Goal: Task Accomplishment & Management: Manage account settings

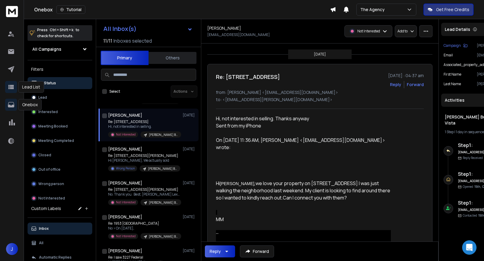
click at [12, 88] on icon at bounding box center [10, 87] width 5 height 4
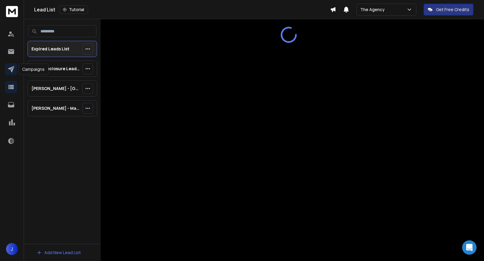
click at [9, 70] on icon at bounding box center [10, 69] width 7 height 7
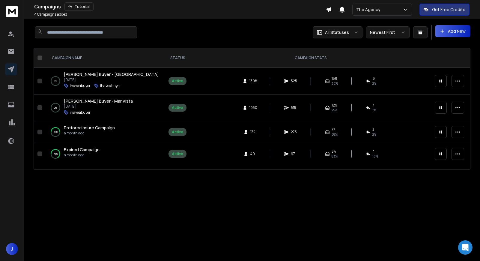
click at [142, 87] on div "0 % [PERSON_NAME] Buyer - [GEOGRAPHIC_DATA] [DATE] ihaveabuyer ihaveabuyer" at bounding box center [105, 80] width 108 height 19
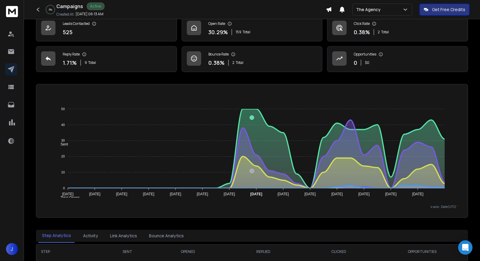
scroll to position [138, 0]
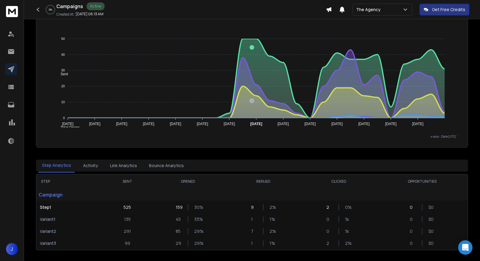
click at [275, 207] on p "2 %" at bounding box center [272, 207] width 6 height 6
click at [79, 165] on button "Activity" at bounding box center [90, 165] width 22 height 13
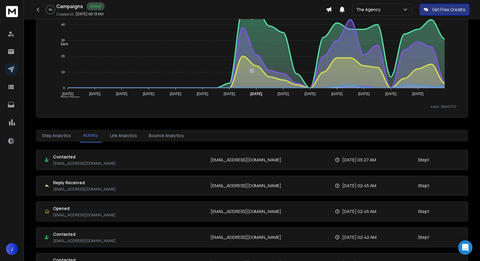
scroll to position [78, 0]
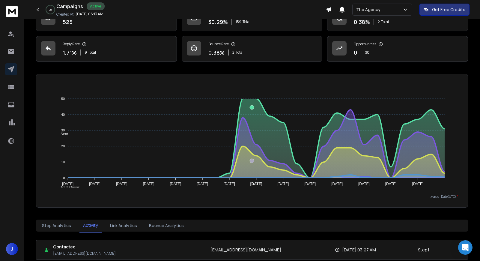
click at [122, 225] on button "Link Analytics" at bounding box center [123, 225] width 34 height 13
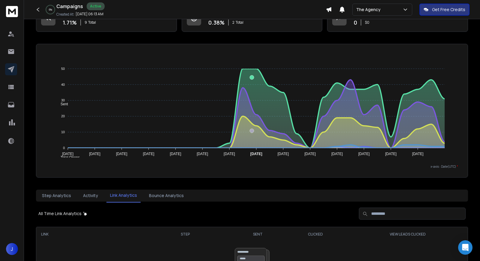
click at [173, 192] on button "Bounce Analytics" at bounding box center [166, 195] width 42 height 13
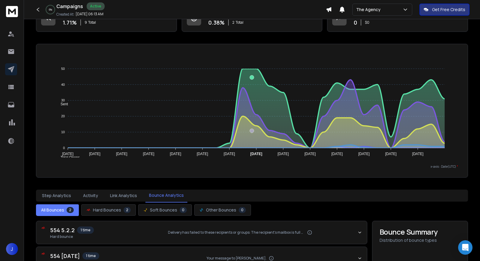
scroll to position [197, 0]
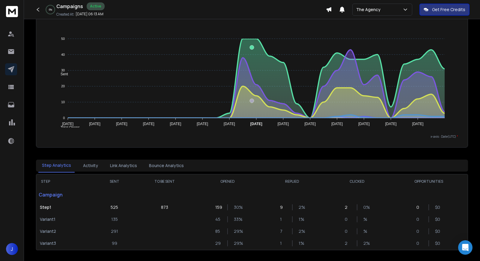
click at [59, 104] on div "Leads Contacted 525 Open Rate 30.29 % 159 Total Click Rate 0.38 % 2 Total Reply…" at bounding box center [252, 98] width 432 height 307
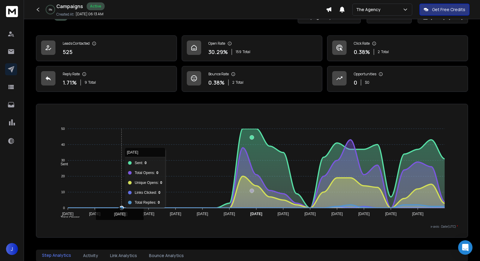
scroll to position [0, 0]
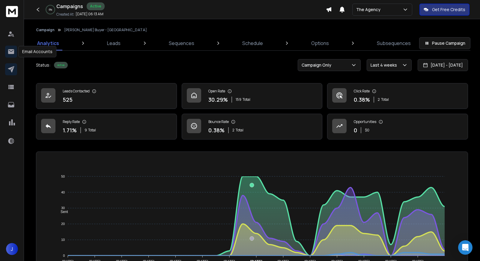
click at [12, 49] on icon at bounding box center [11, 51] width 6 height 5
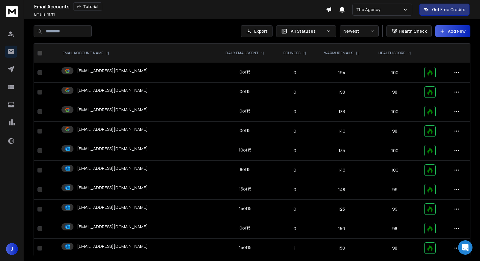
click at [201, 152] on td "[EMAIL_ADDRESS][DOMAIN_NAME]" at bounding box center [137, 150] width 158 height 19
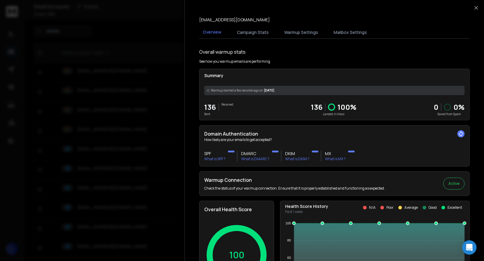
click at [158, 151] on div at bounding box center [242, 130] width 484 height 261
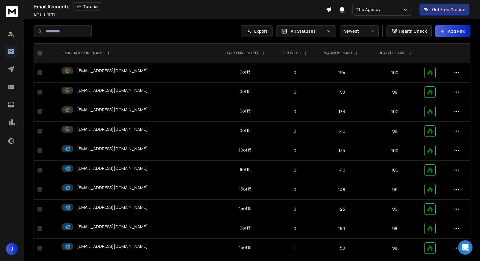
click at [0, 32] on html "ReferralStack Unlock AI-powered affiliate growth Lifetime Deals available! Clai…" at bounding box center [240, 130] width 480 height 261
